Goal: Find specific page/section: Find specific page/section

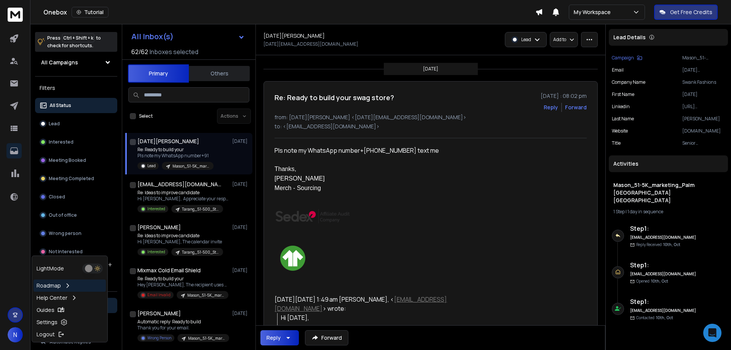
click at [541, 38] on icon at bounding box center [537, 40] width 6 height 6
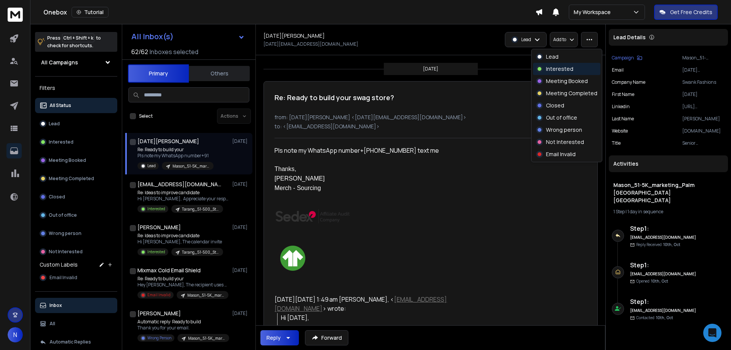
click at [559, 63] on div "Interested" at bounding box center [566, 69] width 67 height 12
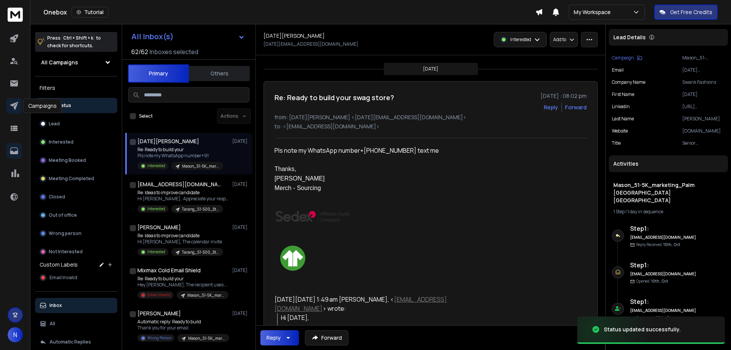
click at [15, 107] on icon at bounding box center [14, 106] width 8 height 8
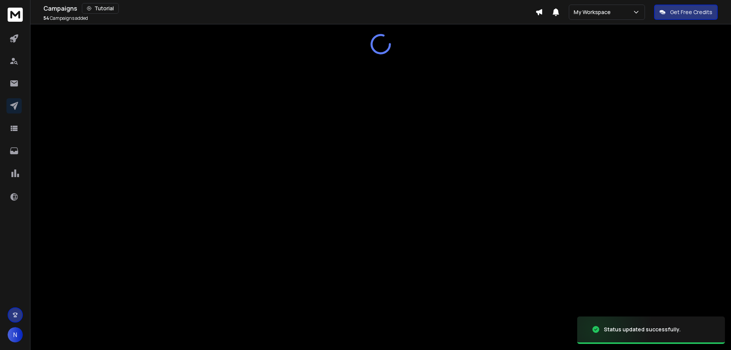
click at [0, 225] on div "N" at bounding box center [15, 175] width 30 height 350
